Goal: Find contact information: Find contact information

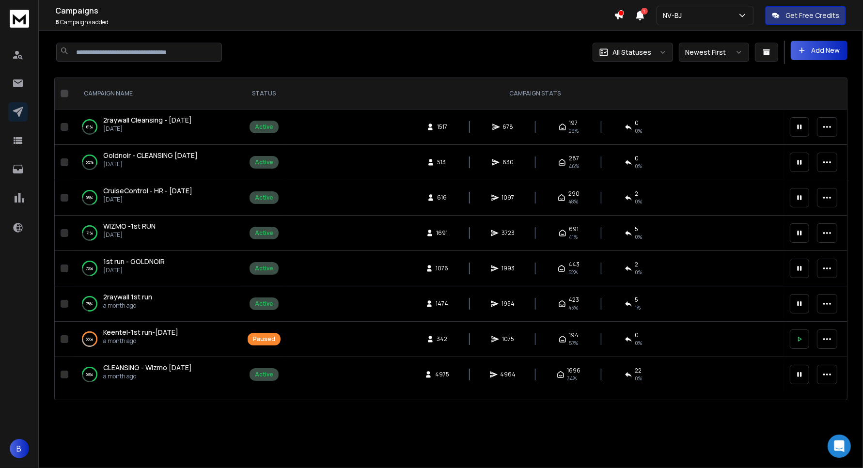
click at [158, 229] on div "71 % WIZMO -1st RUN [DATE]" at bounding box center [157, 233] width 150 height 23
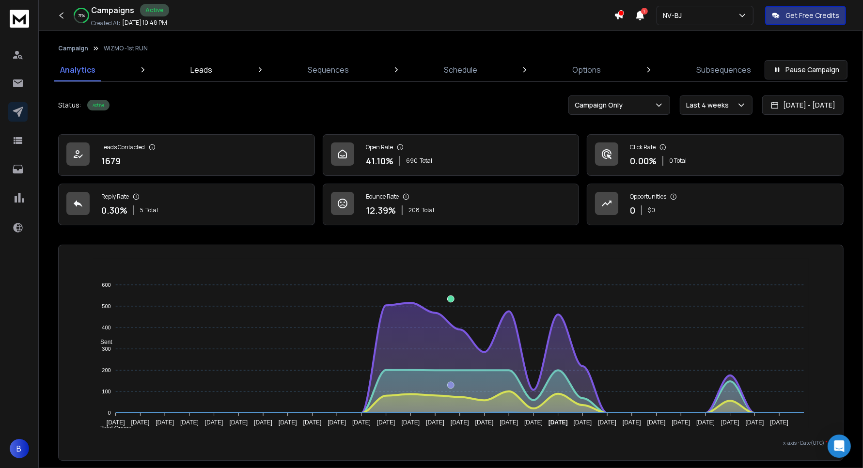
click at [202, 68] on p "Leads" at bounding box center [202, 70] width 22 height 12
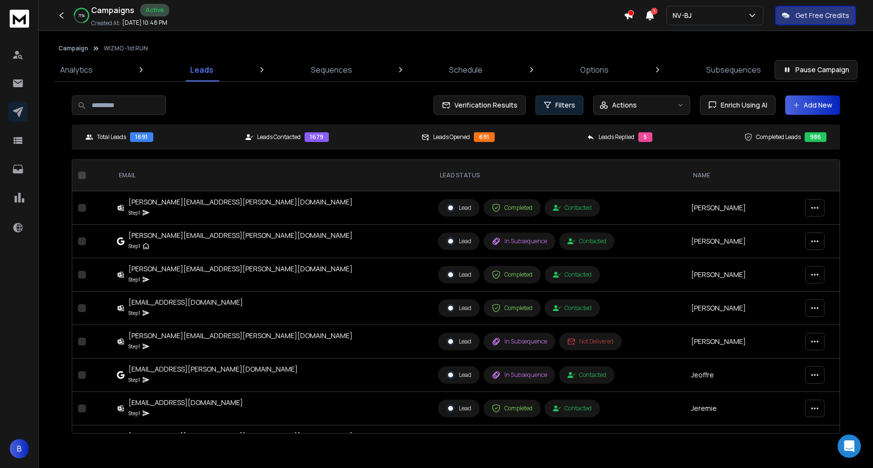
click at [570, 106] on span "Filters" at bounding box center [565, 105] width 20 height 10
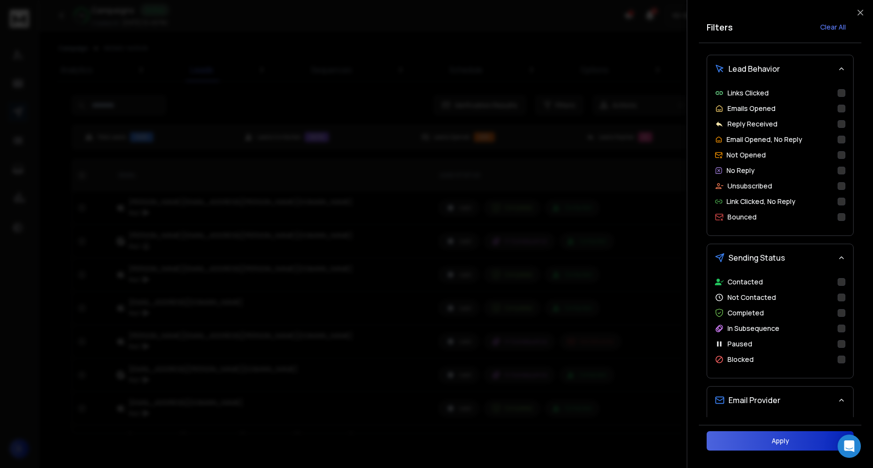
click at [837, 279] on button "Contacted" at bounding box center [841, 282] width 8 height 8
click at [782, 437] on button "Apply" at bounding box center [779, 440] width 147 height 19
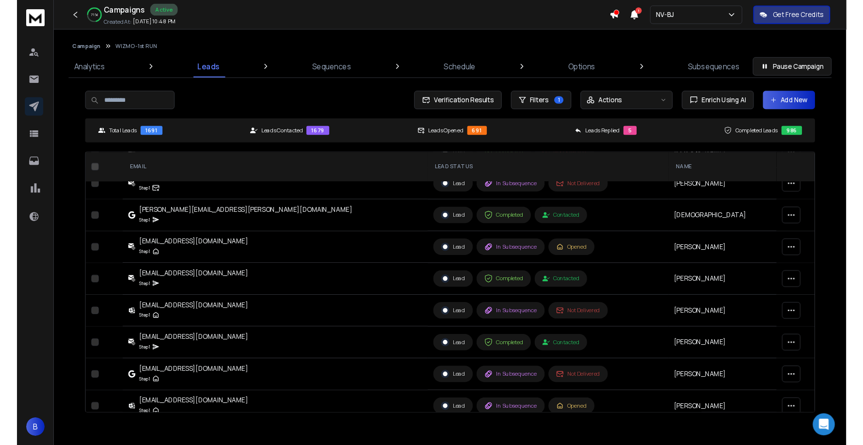
scroll to position [1443, 0]
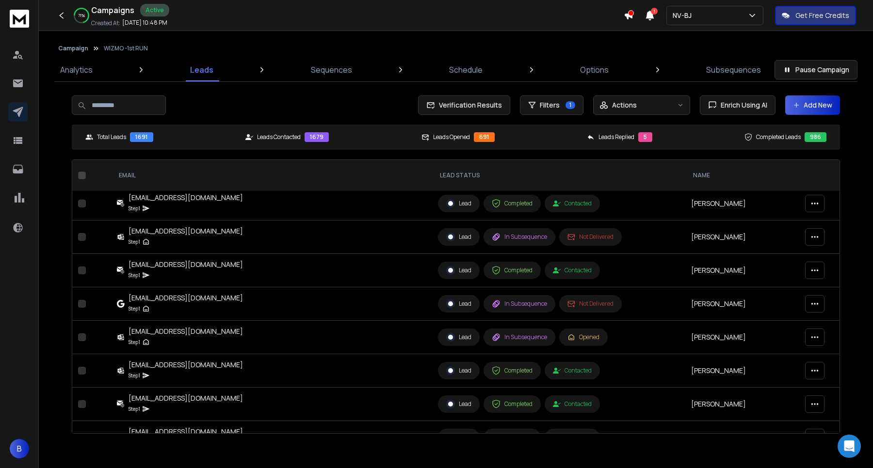
click at [749, 344] on td "[PERSON_NAME]" at bounding box center [742, 337] width 114 height 33
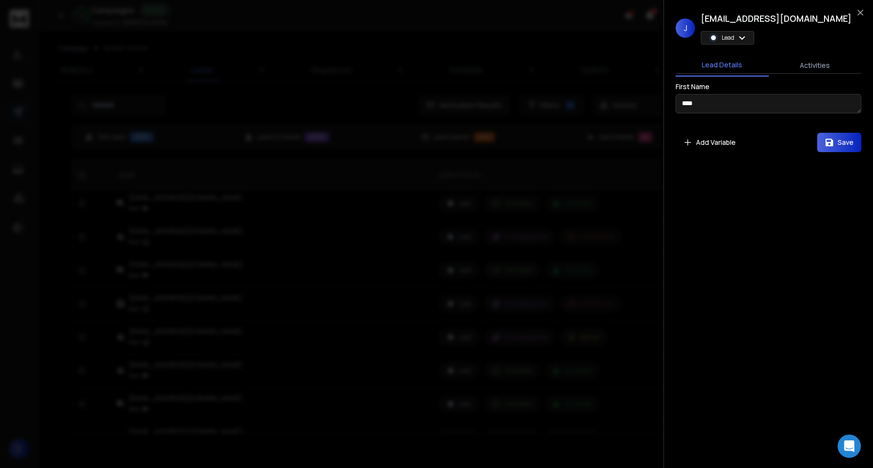
click at [721, 18] on h1 "[EMAIL_ADDRESS][DOMAIN_NAME]" at bounding box center [776, 19] width 151 height 14
click at [721, 17] on h1 "[EMAIL_ADDRESS][DOMAIN_NAME]" at bounding box center [776, 19] width 151 height 14
copy h1 "[EMAIL_ADDRESS][DOMAIN_NAME]"
drag, startPoint x: 860, startPoint y: 13, endPoint x: 803, endPoint y: 81, distance: 88.1
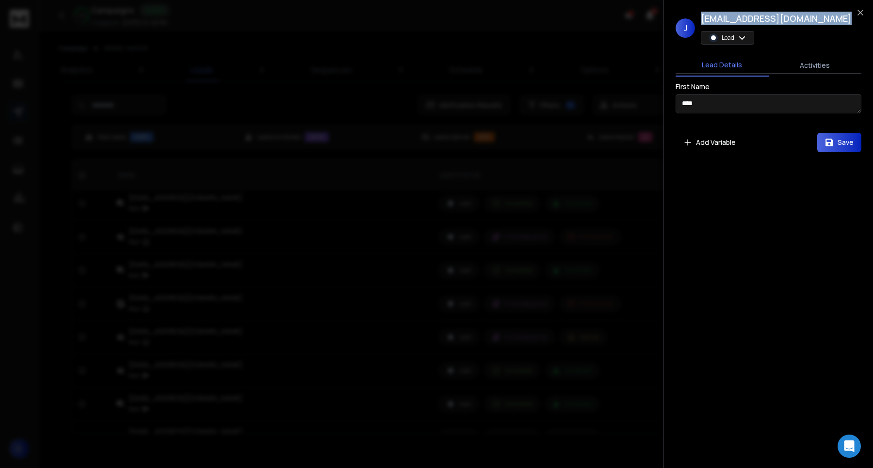
click at [857, 13] on icon "button" at bounding box center [860, 13] width 10 height 10
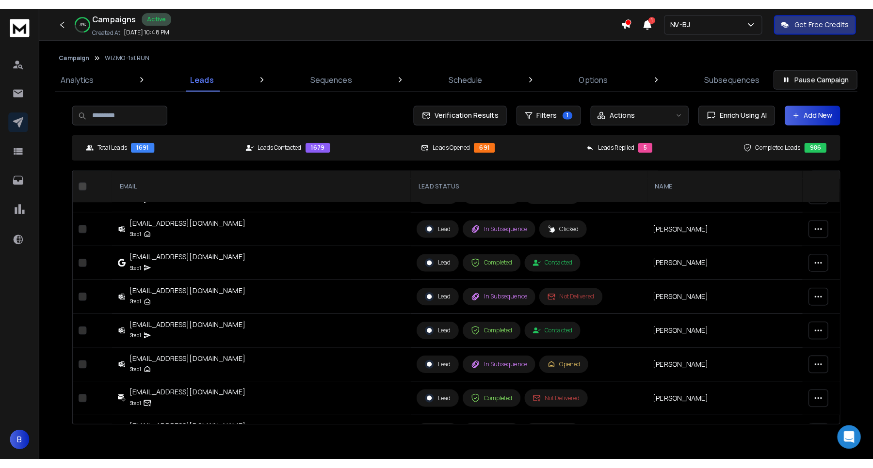
scroll to position [7651, 0]
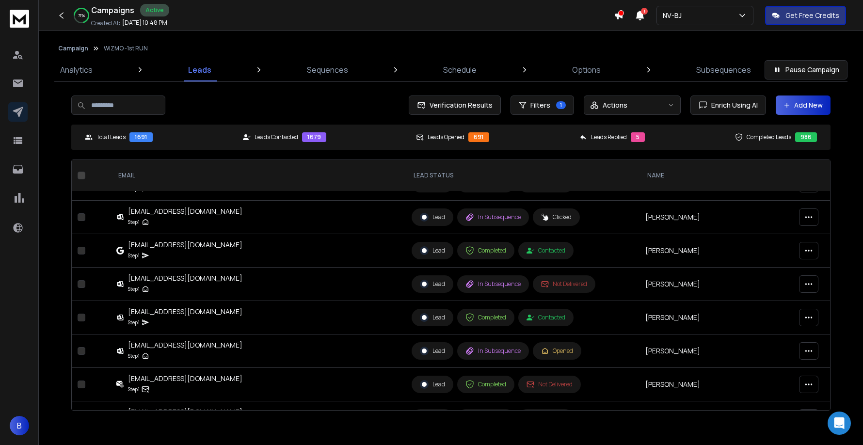
click at [542, 360] on div "Lead In Subsequence Opened" at bounding box center [523, 350] width 222 height 17
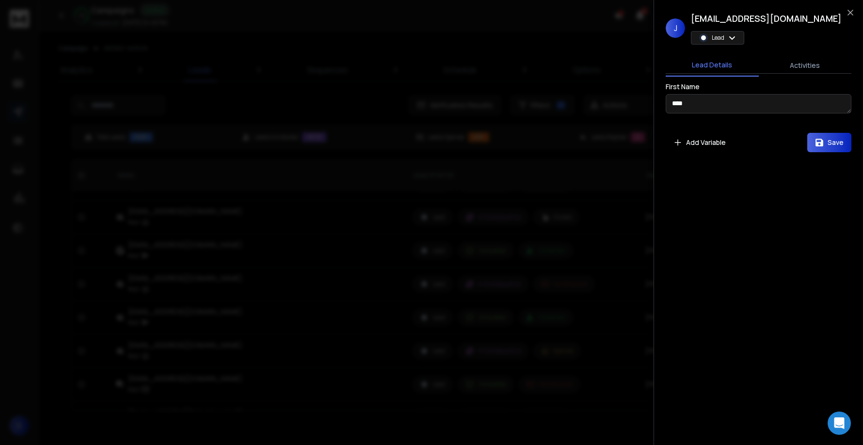
click at [754, 20] on h1 "[EMAIL_ADDRESS][DOMAIN_NAME]" at bounding box center [766, 19] width 151 height 14
click at [753, 20] on h1 "[EMAIL_ADDRESS][DOMAIN_NAME]" at bounding box center [766, 19] width 151 height 14
copy h1 "[EMAIL_ADDRESS][DOMAIN_NAME]"
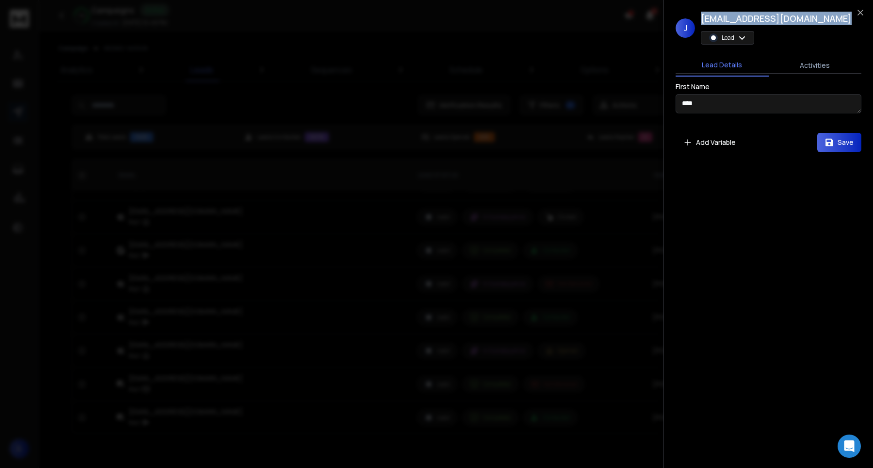
click at [858, 10] on icon "button" at bounding box center [860, 13] width 10 height 10
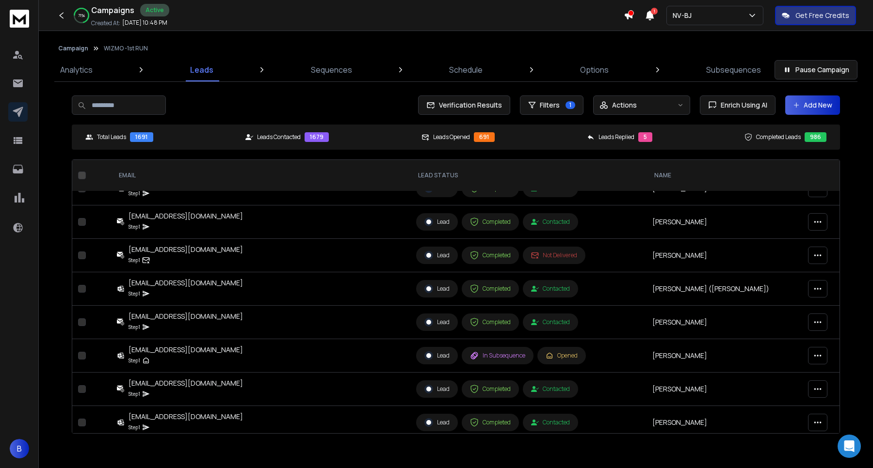
scroll to position [8154, 0]
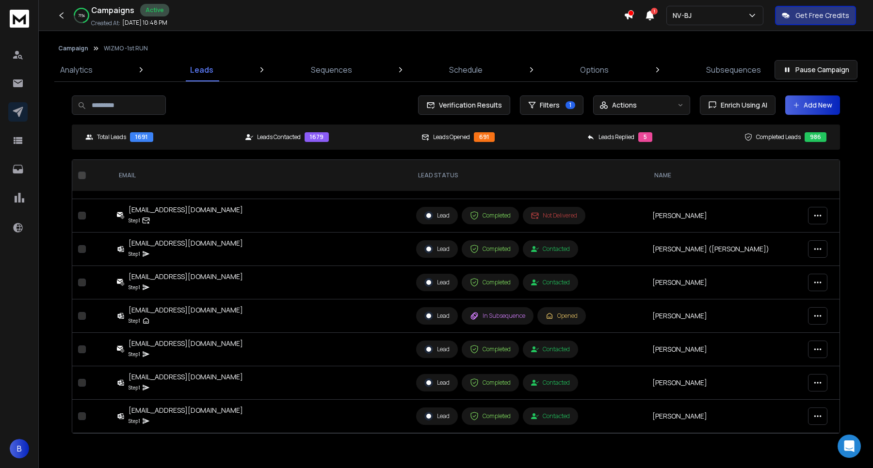
click at [646, 333] on td "Lead In Subsequence Opened" at bounding box center [528, 316] width 236 height 33
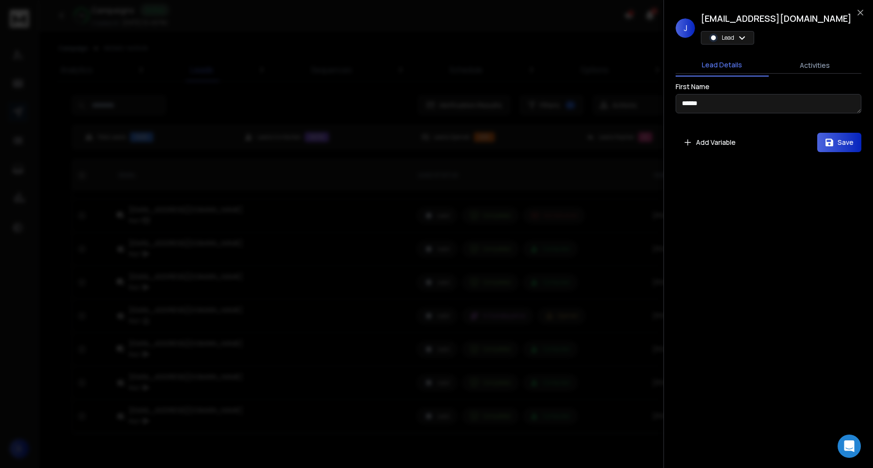
click at [741, 17] on h1 "[EMAIL_ADDRESS][DOMAIN_NAME]" at bounding box center [776, 19] width 151 height 14
copy h1 "[EMAIL_ADDRESS][DOMAIN_NAME]"
drag, startPoint x: 863, startPoint y: 13, endPoint x: 590, endPoint y: 281, distance: 382.6
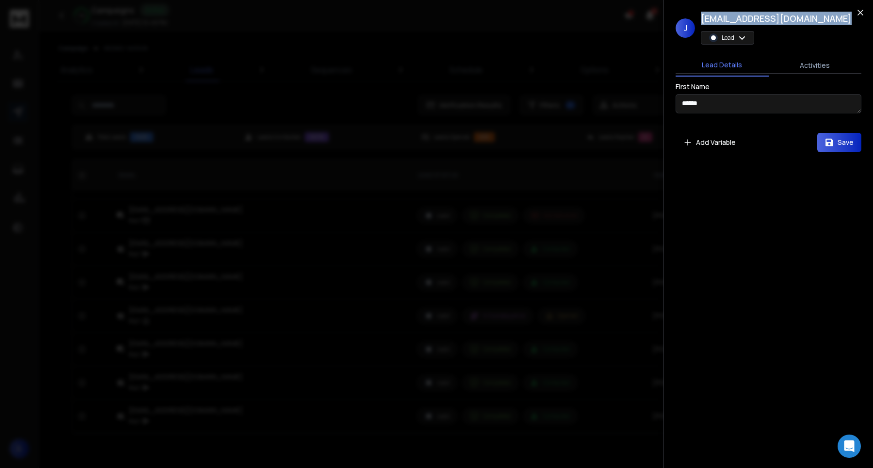
click at [863, 14] on icon "button" at bounding box center [860, 13] width 10 height 10
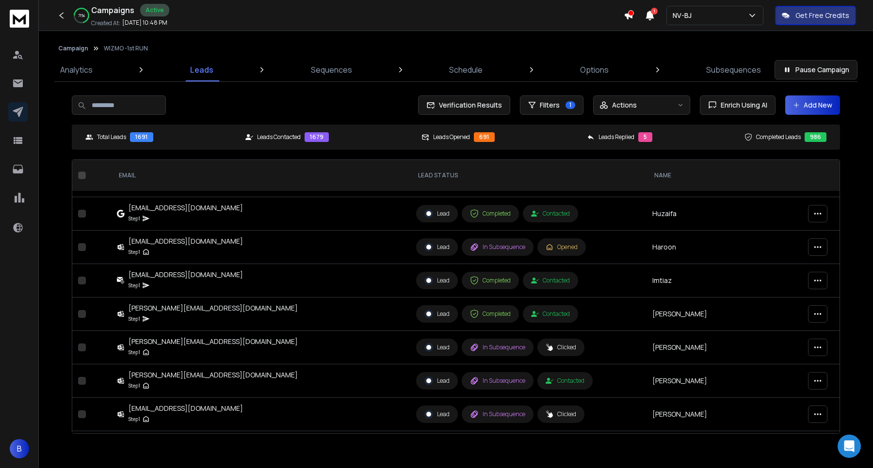
scroll to position [11935, 0]
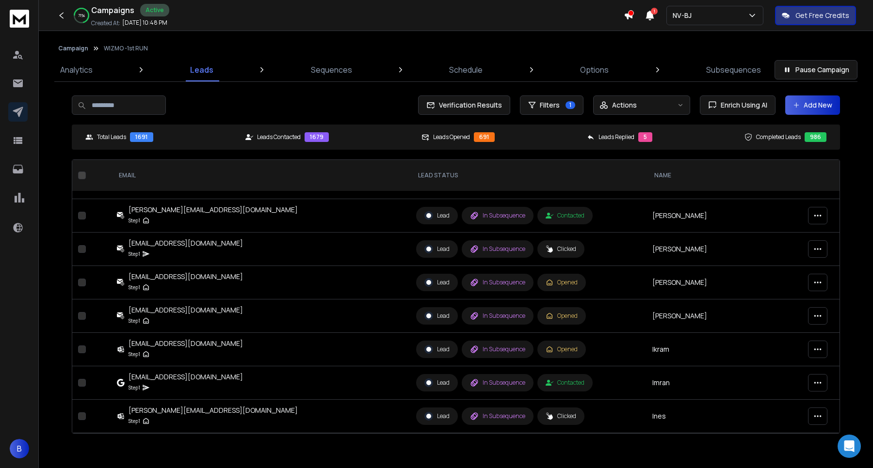
click at [636, 291] on div "Lead In Subsequence Opened" at bounding box center [528, 282] width 224 height 17
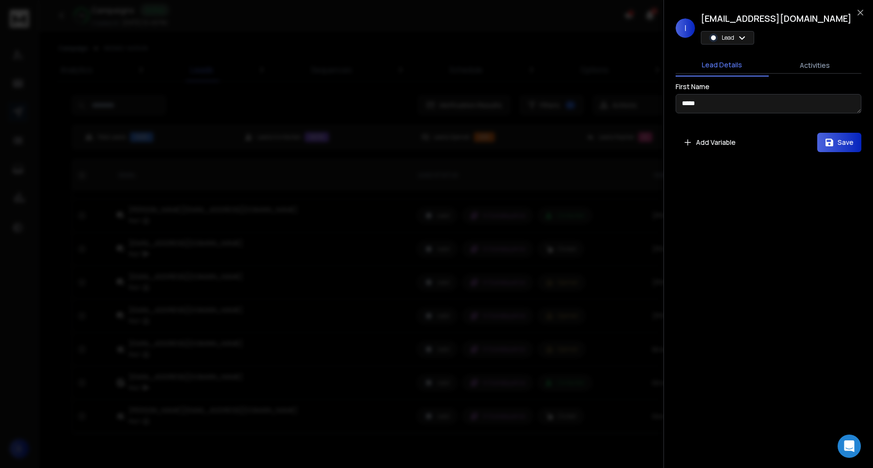
click at [740, 13] on h1 "[EMAIL_ADDRESS][DOMAIN_NAME]" at bounding box center [776, 19] width 151 height 14
copy h1 "[EMAIL_ADDRESS][DOMAIN_NAME]"
click at [857, 12] on icon "button" at bounding box center [860, 13] width 10 height 10
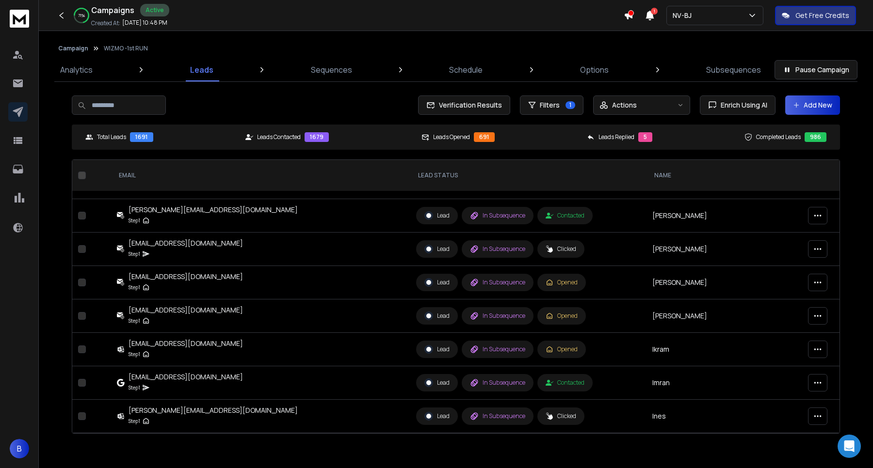
click at [620, 325] on div "Lead In Subsequence Opened" at bounding box center [528, 315] width 224 height 17
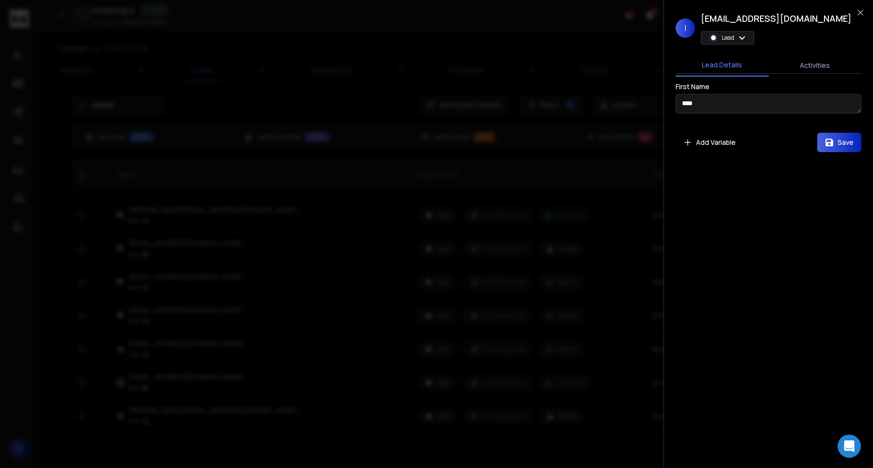
click at [752, 12] on h1 "[EMAIL_ADDRESS][DOMAIN_NAME]" at bounding box center [776, 19] width 151 height 14
click at [752, 16] on h1 "[EMAIL_ADDRESS][DOMAIN_NAME]" at bounding box center [776, 19] width 151 height 14
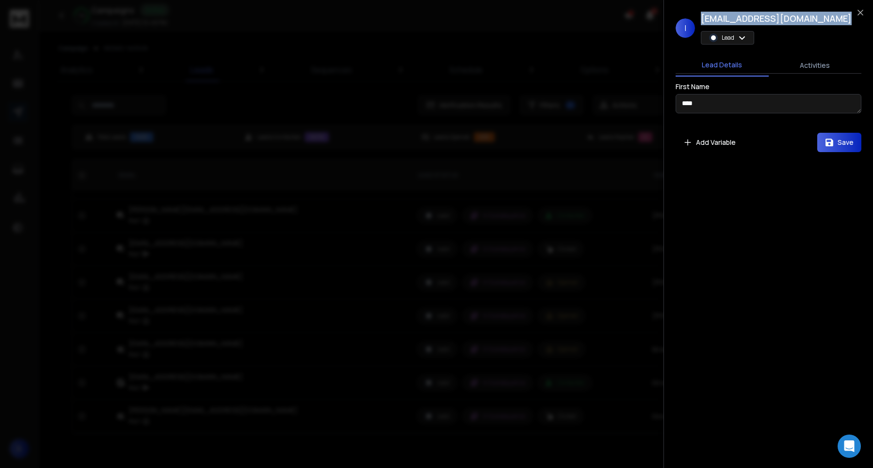
drag, startPoint x: 859, startPoint y: 10, endPoint x: 828, endPoint y: 48, distance: 48.6
click at [859, 10] on icon "button" at bounding box center [860, 13] width 10 height 10
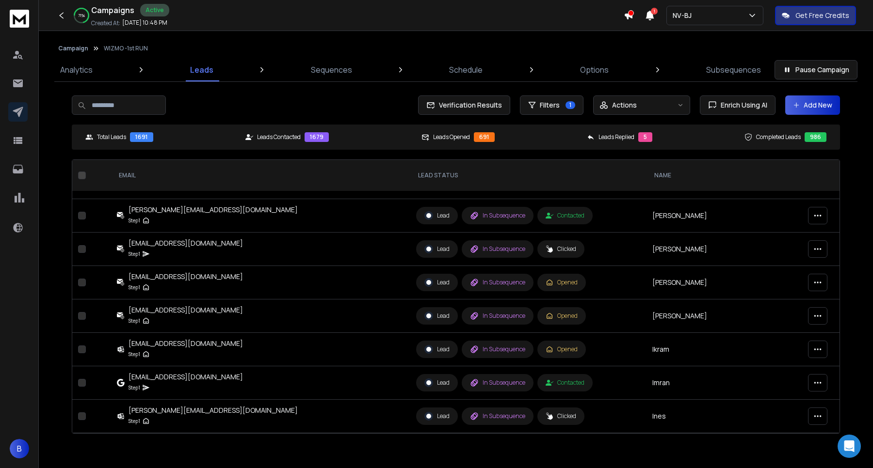
click at [621, 358] on div "Lead In Subsequence Opened" at bounding box center [528, 349] width 224 height 17
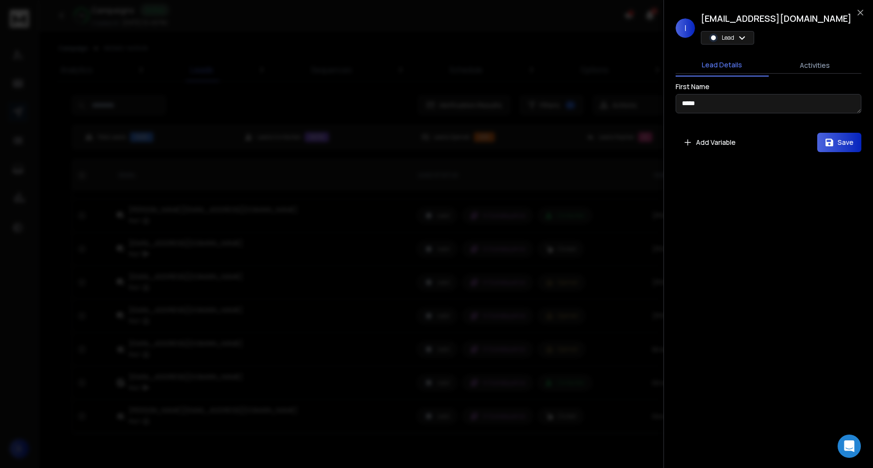
click at [762, 16] on h1 "[EMAIL_ADDRESS][DOMAIN_NAME]" at bounding box center [776, 19] width 151 height 14
copy h1 "[EMAIL_ADDRESS][DOMAIN_NAME]"
click at [859, 9] on icon "button" at bounding box center [860, 13] width 10 height 10
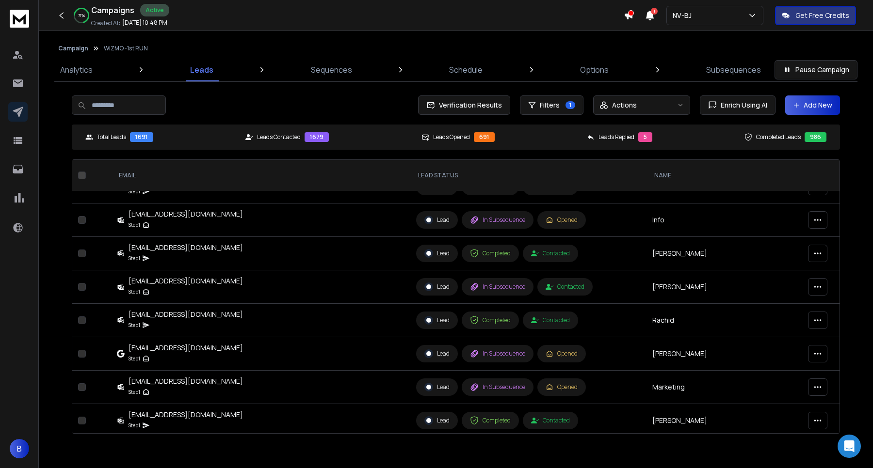
scroll to position [12177, 0]
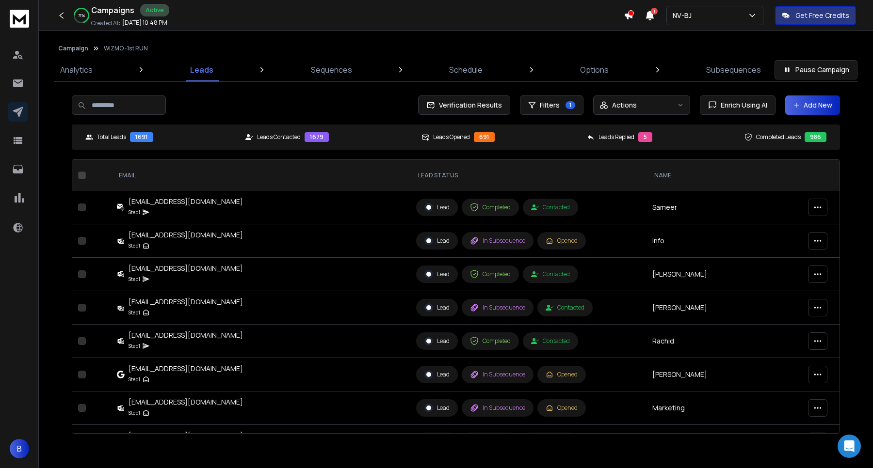
click at [703, 258] on td "Info" at bounding box center [723, 240] width 155 height 33
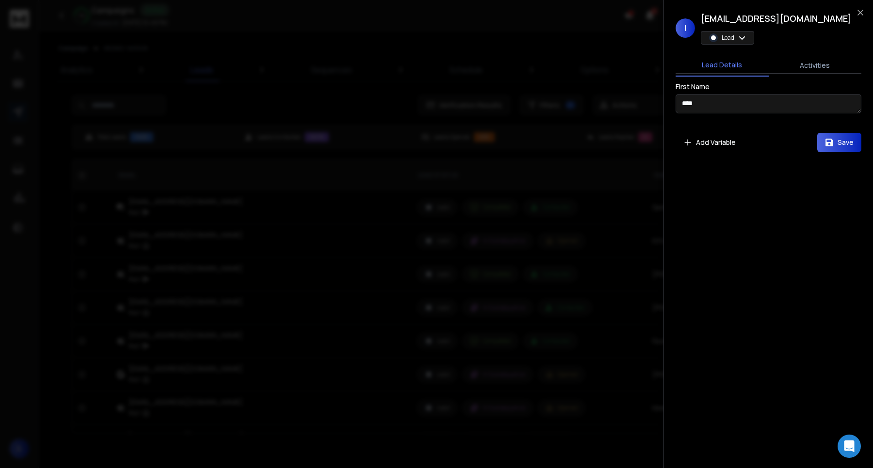
click at [748, 22] on h1 "[EMAIL_ADDRESS][DOMAIN_NAME]" at bounding box center [776, 19] width 151 height 14
copy h1 "[EMAIL_ADDRESS][DOMAIN_NAME]"
drag, startPoint x: 856, startPoint y: 11, endPoint x: 713, endPoint y: 272, distance: 297.5
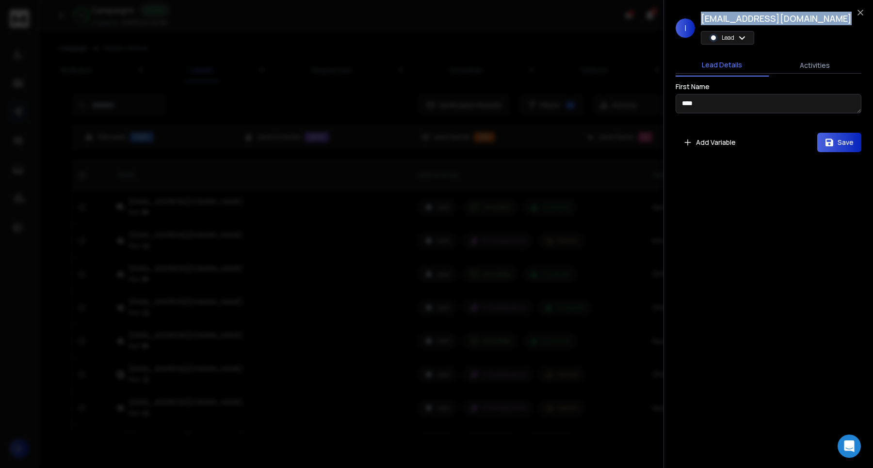
click at [856, 11] on icon "button" at bounding box center [860, 13] width 10 height 10
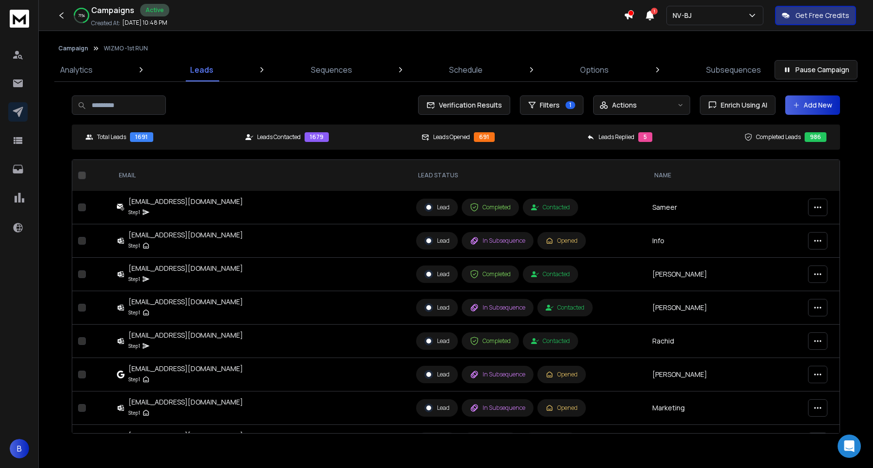
click at [813, 379] on icon "button" at bounding box center [817, 374] width 9 height 9
click at [711, 392] on td "[PERSON_NAME]" at bounding box center [723, 374] width 155 height 33
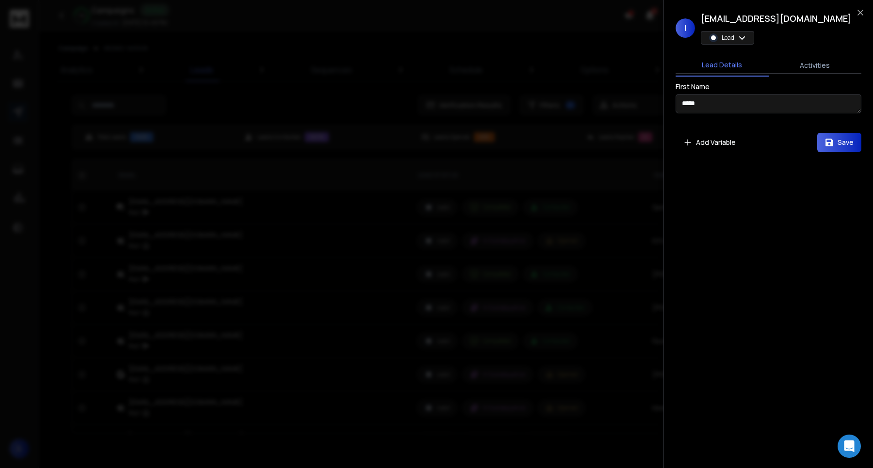
click at [741, 18] on h1 "[EMAIL_ADDRESS][DOMAIN_NAME]" at bounding box center [776, 19] width 151 height 14
click at [857, 12] on icon "button" at bounding box center [860, 13] width 10 height 10
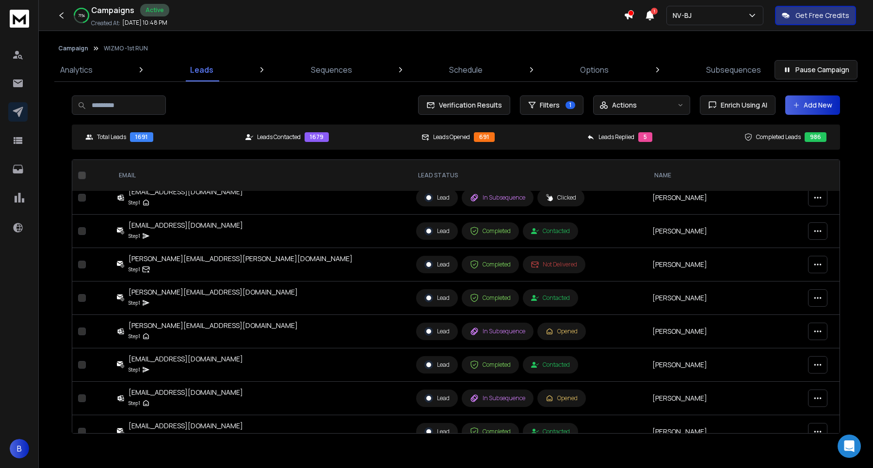
scroll to position [12541, 0]
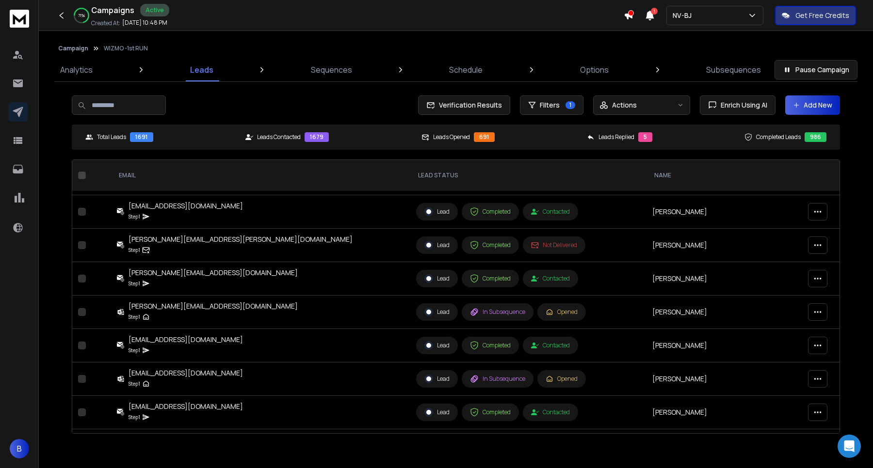
click at [692, 329] on td "[PERSON_NAME]" at bounding box center [723, 312] width 155 height 33
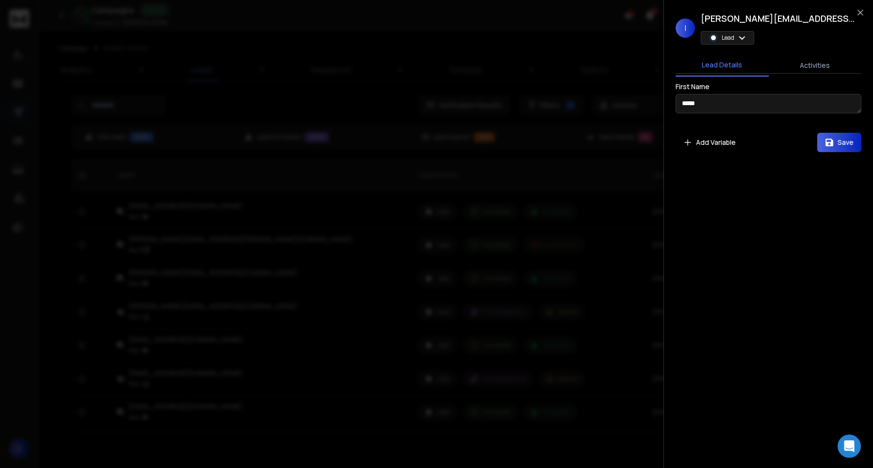
click at [746, 16] on h1 "[PERSON_NAME][EMAIL_ADDRESS][DOMAIN_NAME]" at bounding box center [778, 19] width 155 height 14
copy h1 "[PERSON_NAME][EMAIL_ADDRESS][DOMAIN_NAME]"
click at [857, 13] on icon "button" at bounding box center [860, 13] width 10 height 10
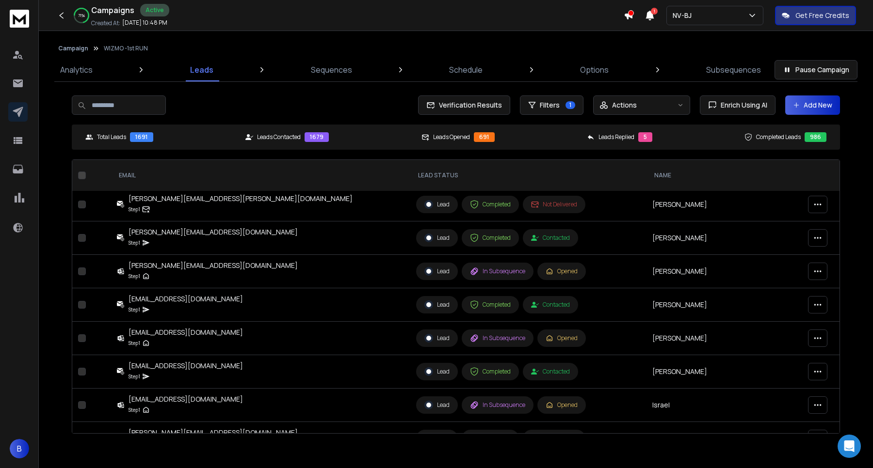
scroll to position [12601, 0]
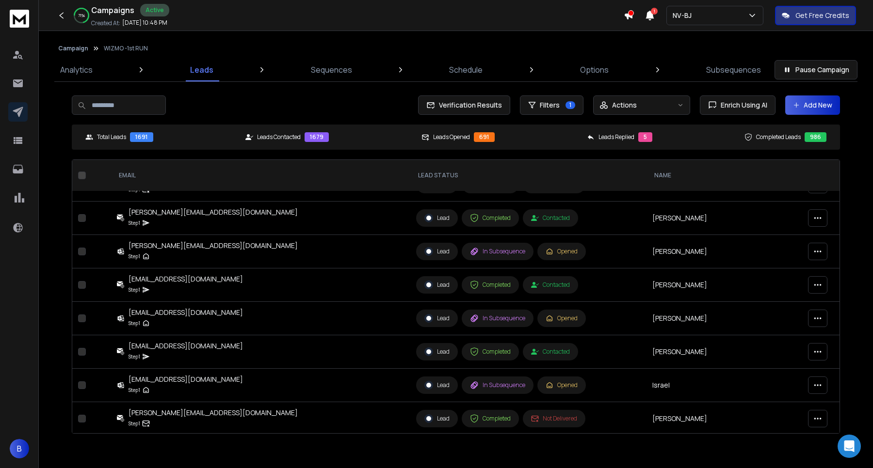
click at [699, 335] on td "[PERSON_NAME]" at bounding box center [723, 318] width 155 height 33
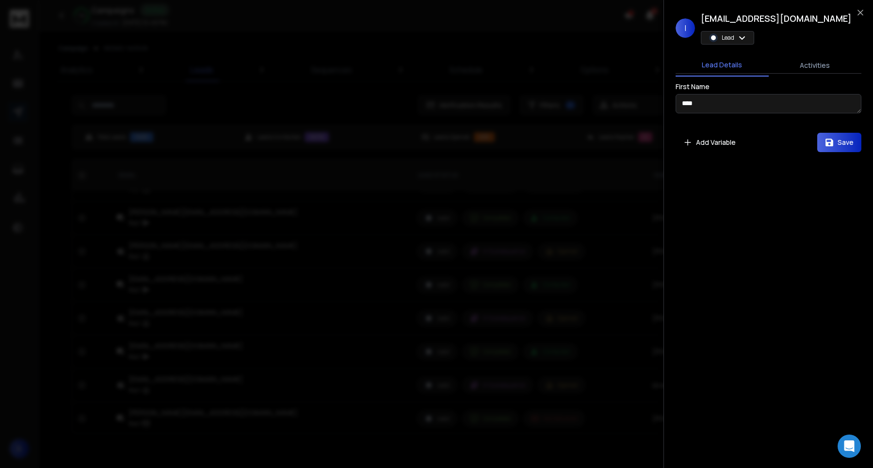
click at [737, 17] on h1 "[EMAIL_ADDRESS][DOMAIN_NAME]" at bounding box center [776, 19] width 151 height 14
click at [737, 16] on h1 "[EMAIL_ADDRESS][DOMAIN_NAME]" at bounding box center [776, 19] width 151 height 14
copy h1 "[EMAIL_ADDRESS][DOMAIN_NAME]"
click at [860, 11] on icon "button" at bounding box center [860, 13] width 10 height 10
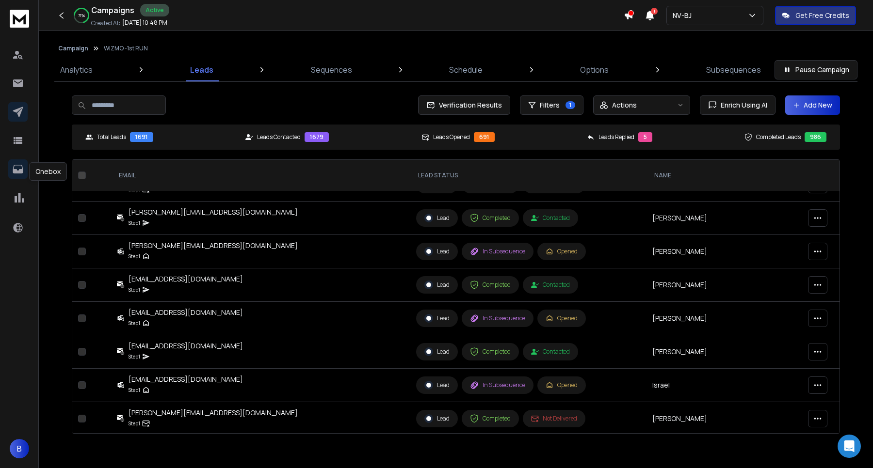
click at [16, 167] on icon at bounding box center [18, 169] width 10 height 9
